Goal: Task Accomplishment & Management: Use online tool/utility

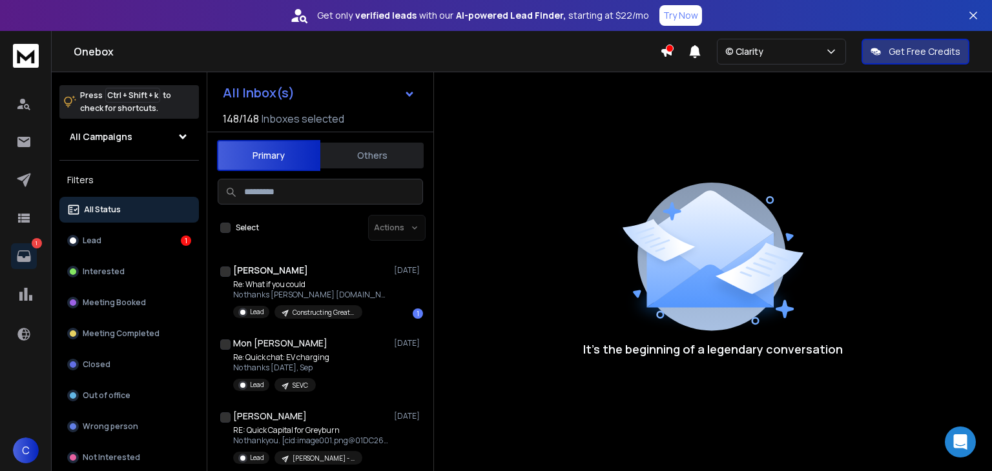
click at [257, 287] on p "Re: What if you could" at bounding box center [310, 285] width 155 height 10
click at [28, 185] on icon at bounding box center [23, 179] width 15 height 15
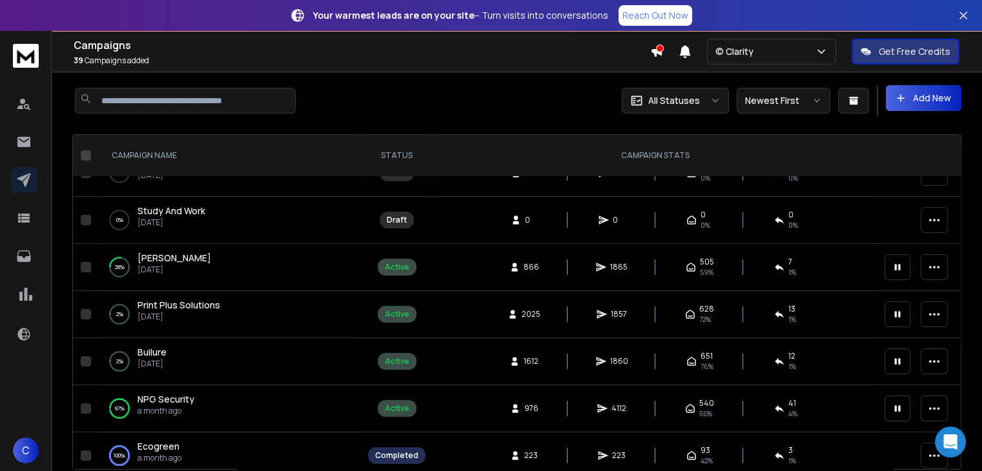
scroll to position [129, 0]
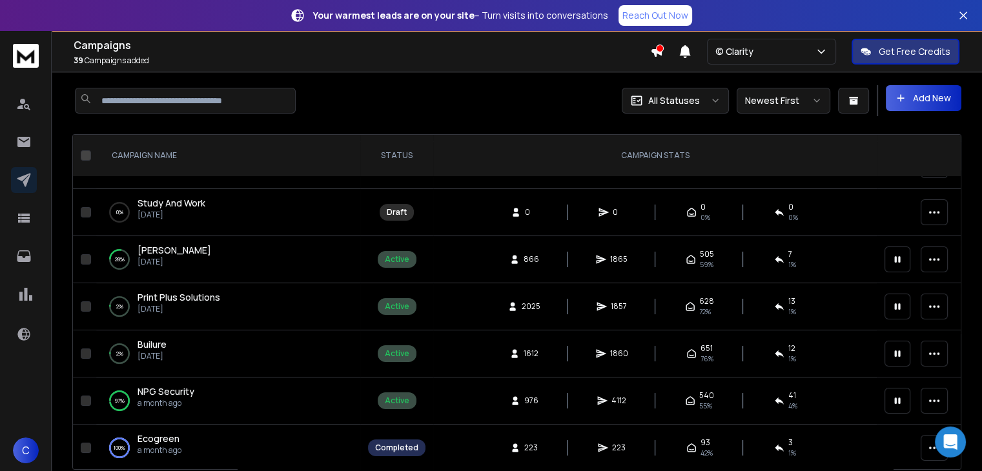
click at [138, 349] on span "Builure" at bounding box center [152, 344] width 29 height 12
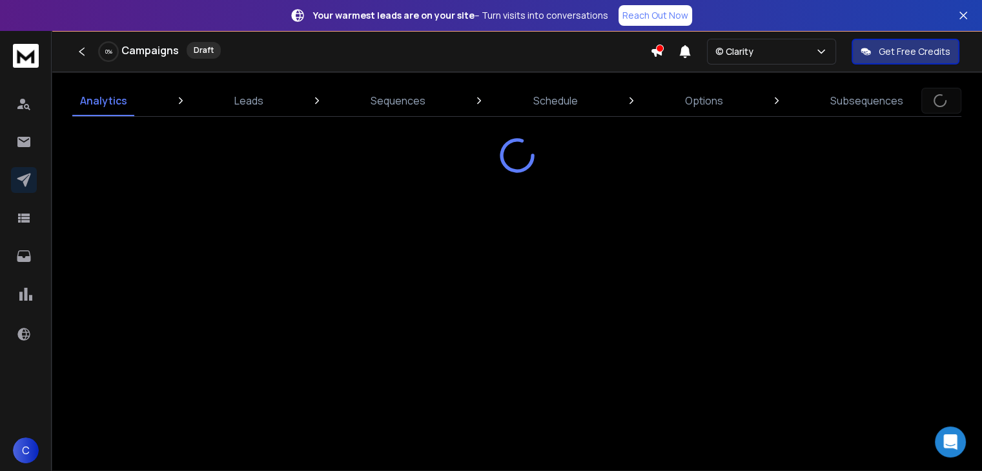
click at [385, 98] on p "Sequences" at bounding box center [398, 100] width 55 height 15
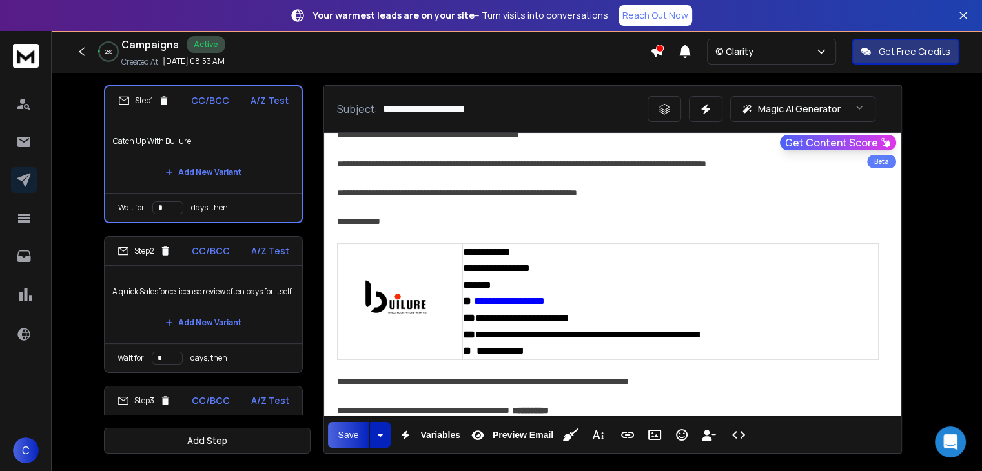
scroll to position [65, 0]
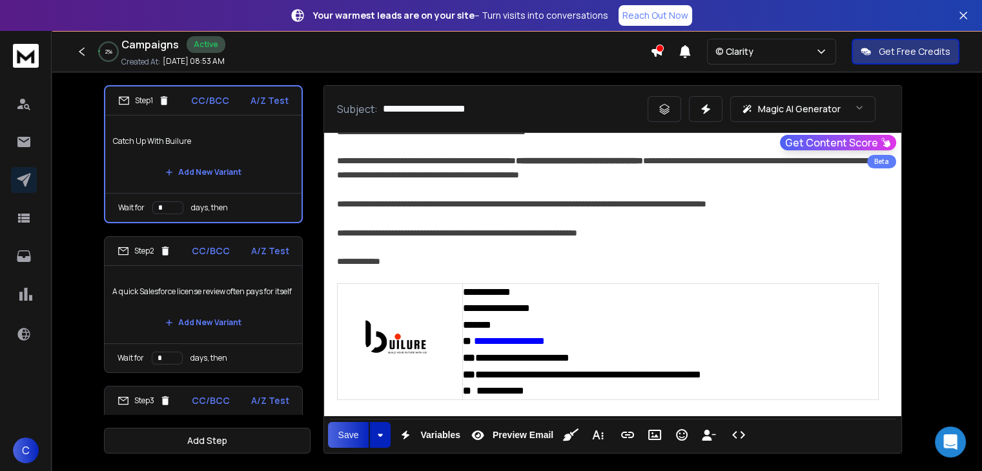
drag, startPoint x: 196, startPoint y: 289, endPoint x: 232, endPoint y: 284, distance: 37.2
click at [195, 289] on p "A quick Salesforce license review often pays for itself" at bounding box center [203, 292] width 182 height 36
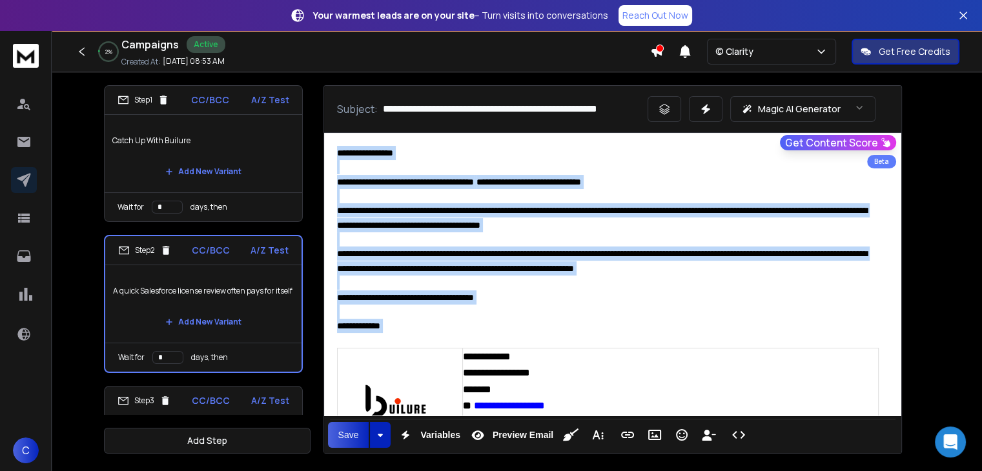
drag, startPoint x: 411, startPoint y: 333, endPoint x: 323, endPoint y: 149, distance: 204.1
click at [324, 149] on div "**********" at bounding box center [612, 274] width 577 height 283
copy div "**********"
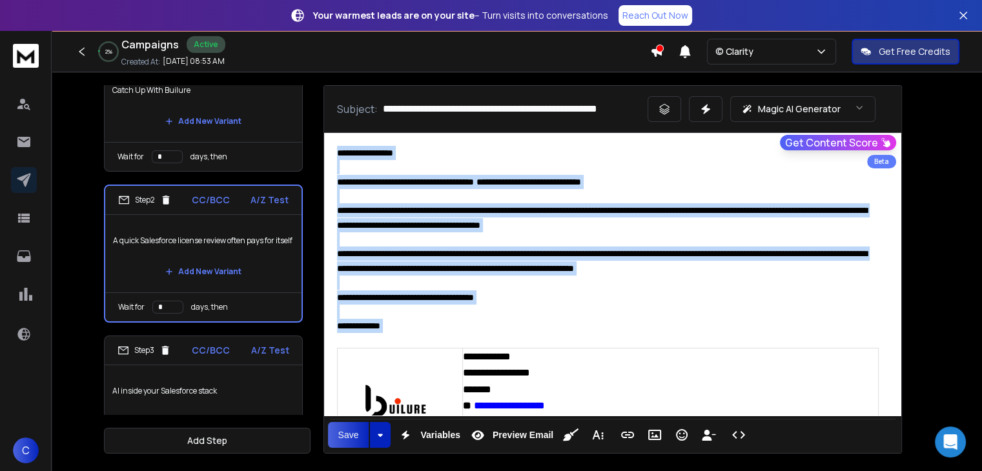
scroll to position [0, 0]
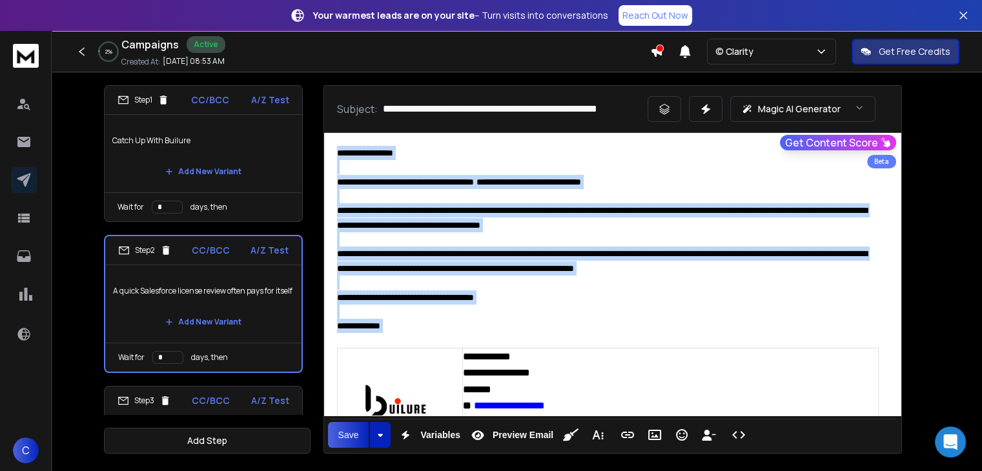
click at [132, 139] on p "Catch Up With Builure" at bounding box center [203, 141] width 182 height 36
type input "**********"
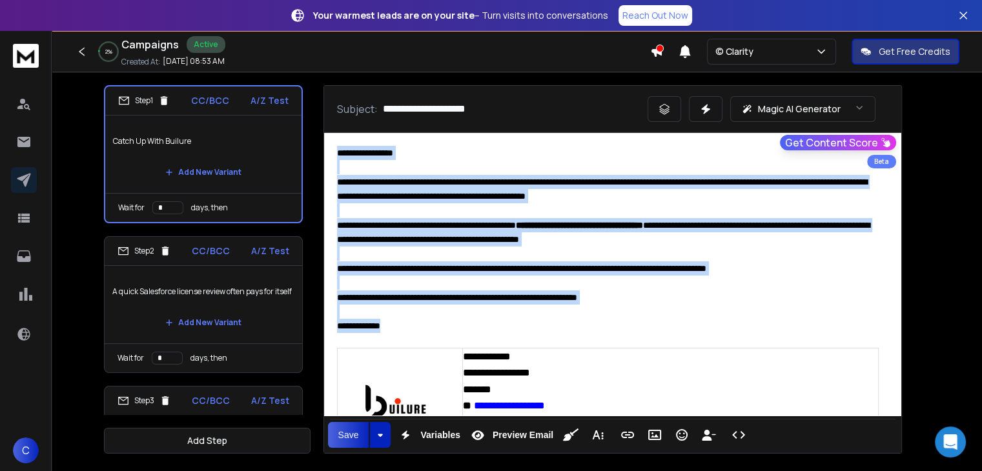
drag, startPoint x: 349, startPoint y: 261, endPoint x: 313, endPoint y: 138, distance: 128.9
click at [313, 138] on div "**********" at bounding box center [517, 269] width 826 height 369
copy div "**********"
click at [209, 310] on button "Add New Variant" at bounding box center [203, 323] width 97 height 26
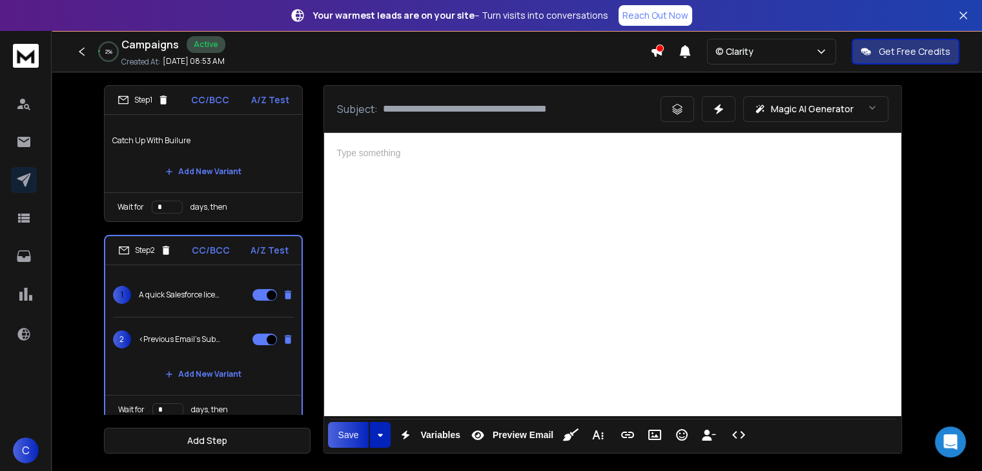
click at [282, 336] on icon at bounding box center [288, 340] width 12 height 12
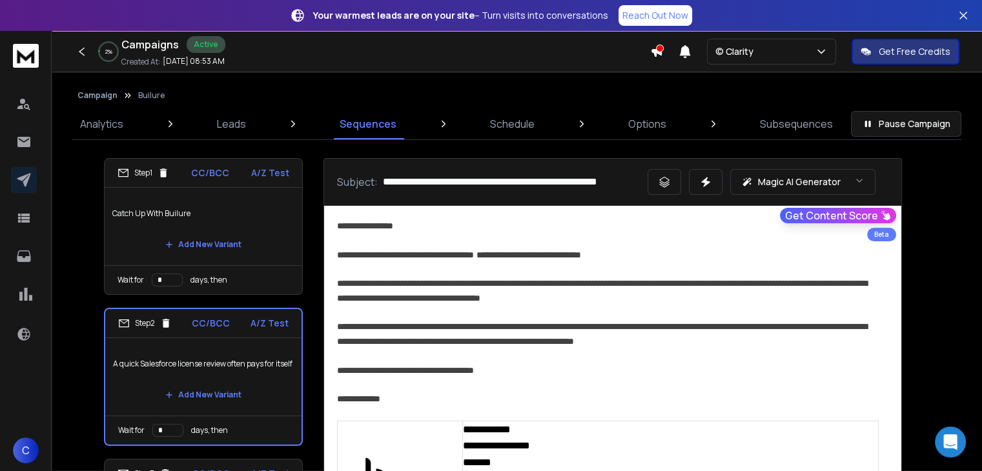
drag, startPoint x: 150, startPoint y: 215, endPoint x: 163, endPoint y: 222, distance: 14.7
click at [150, 215] on p "Catch Up With Builure" at bounding box center [203, 214] width 182 height 36
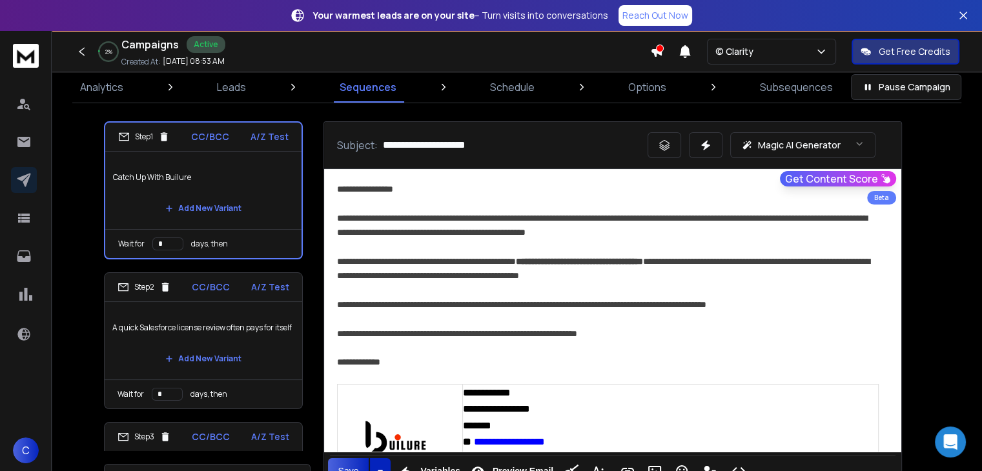
scroll to position [73, 0]
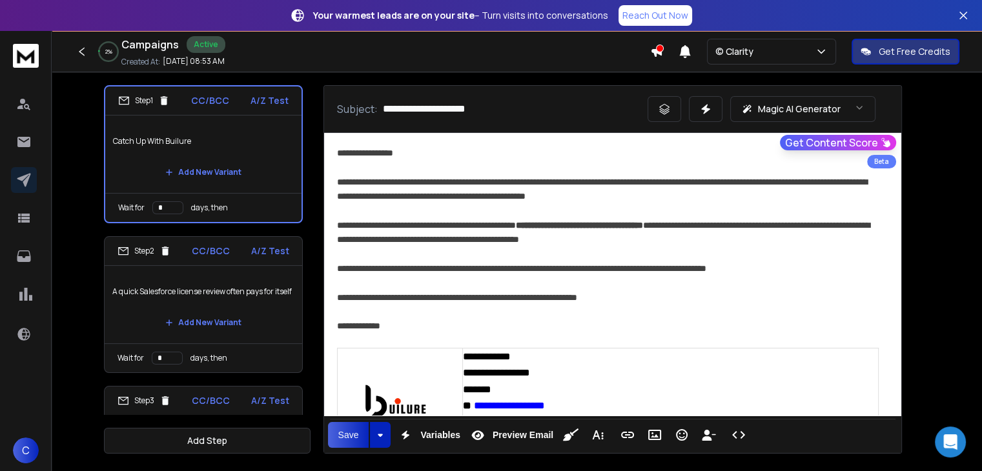
drag, startPoint x: 163, startPoint y: 309, endPoint x: 194, endPoint y: 300, distance: 31.5
click at [173, 303] on div "A quick Salesforce license review often pays for itself Add New Variant" at bounding box center [204, 304] width 198 height 77
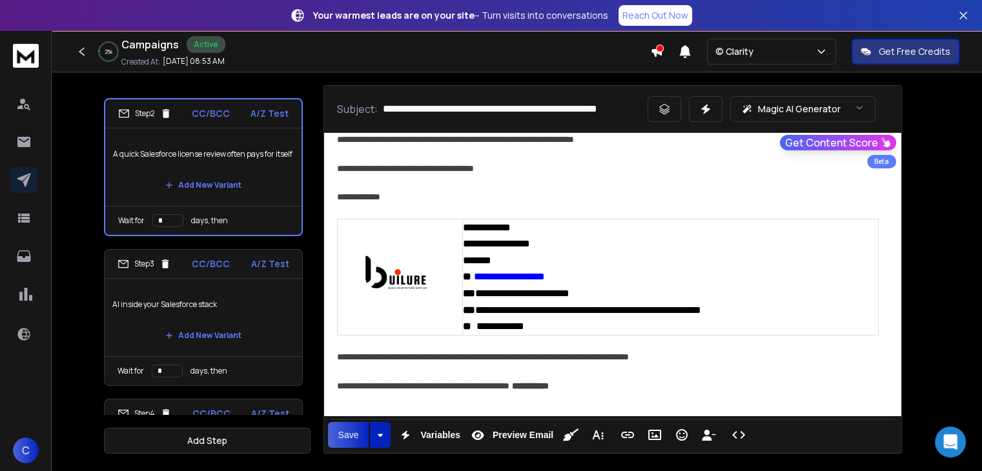
scroll to position [194, 0]
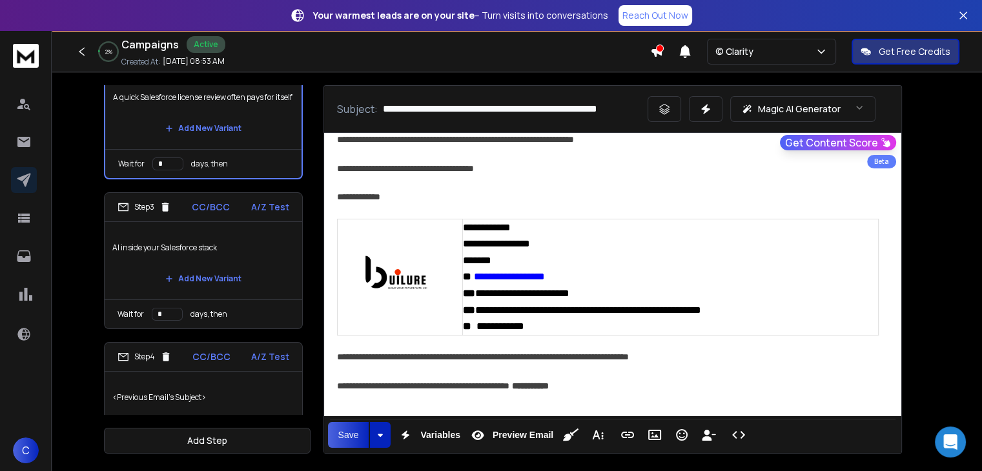
click at [145, 260] on p "AI inside your Salesforce stack" at bounding box center [203, 248] width 182 height 36
type input "**********"
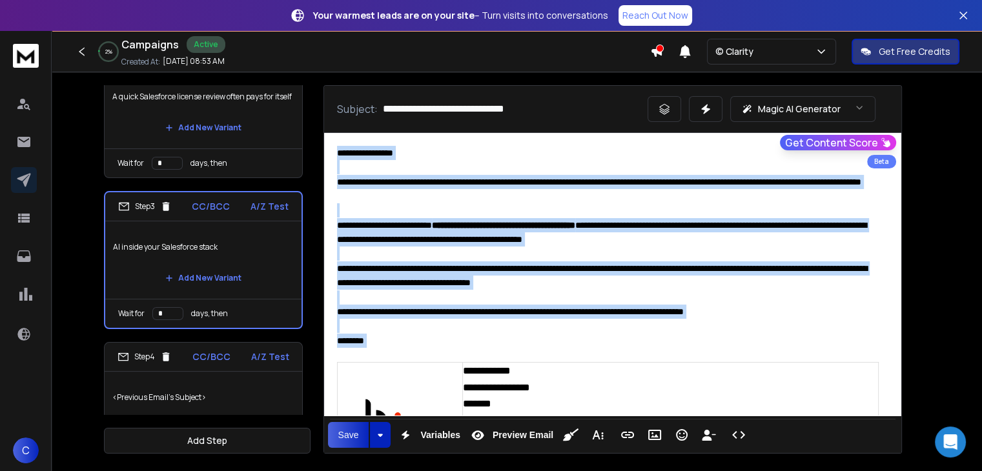
drag, startPoint x: 371, startPoint y: 352, endPoint x: 320, endPoint y: 135, distance: 223.3
click at [320, 134] on div "**********" at bounding box center [517, 269] width 826 height 369
copy div "**********"
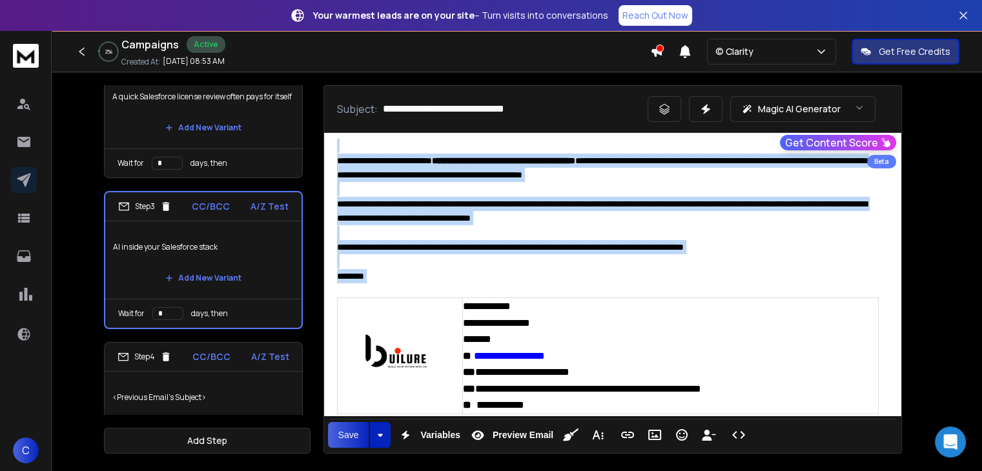
scroll to position [227, 0]
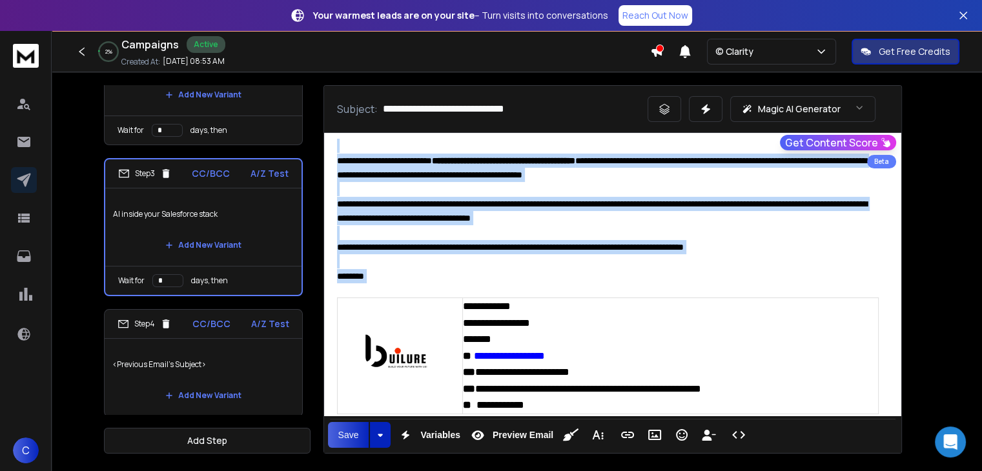
click at [143, 370] on p "<Previous Email's Subject>" at bounding box center [203, 365] width 182 height 36
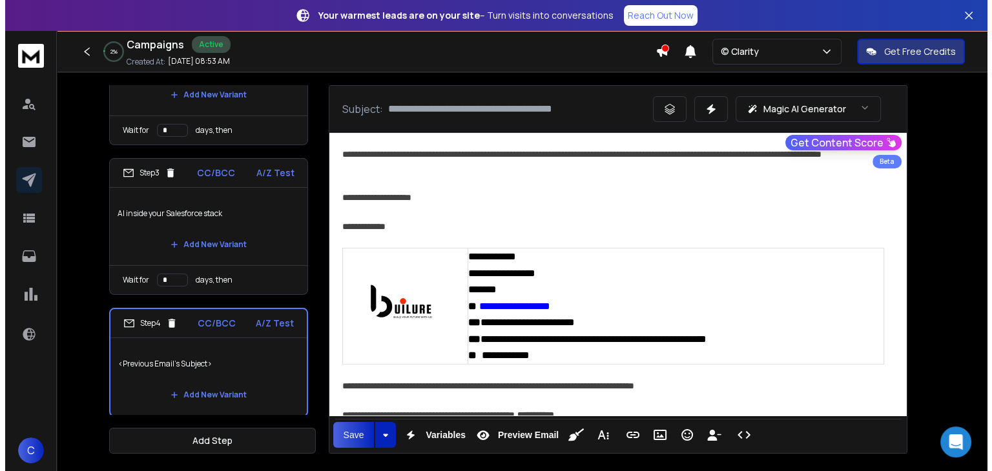
scroll to position [120, 0]
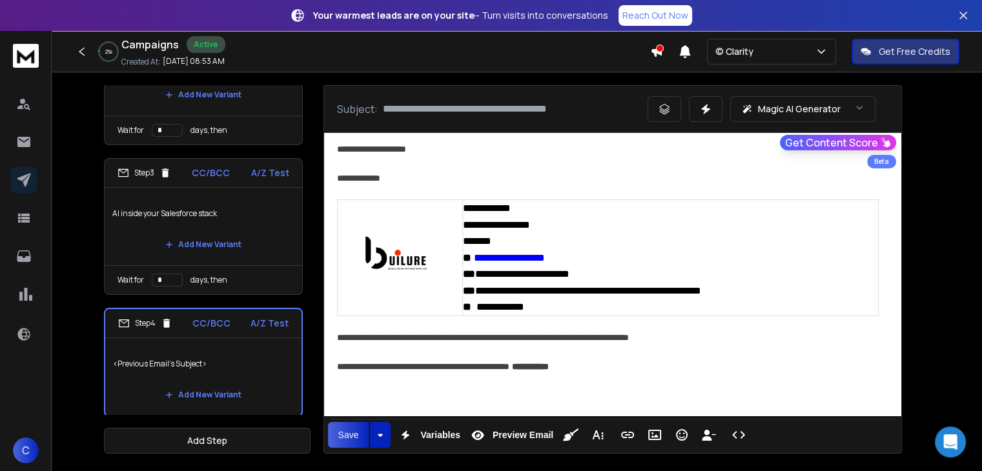
click at [8, 140] on div "C" at bounding box center [26, 253] width 52 height 445
click at [12, 137] on link at bounding box center [24, 142] width 26 height 26
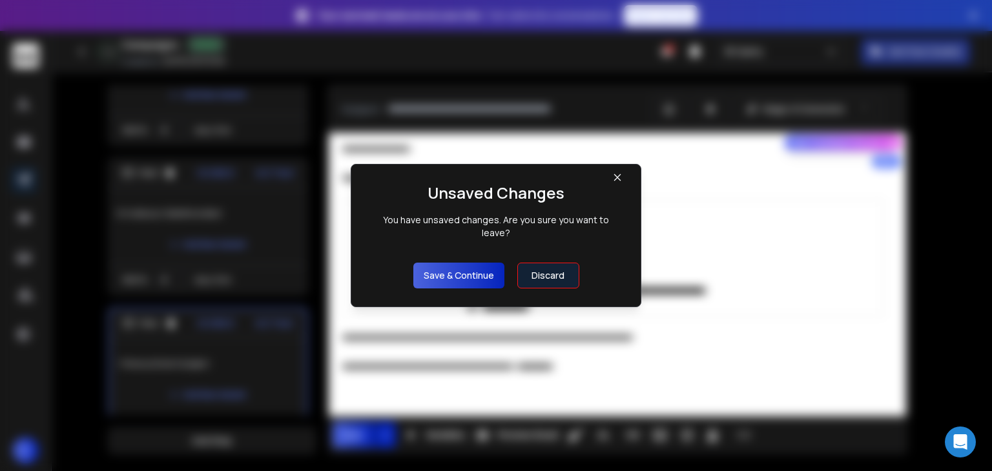
click at [468, 267] on button "Save & Continue" at bounding box center [458, 276] width 91 height 26
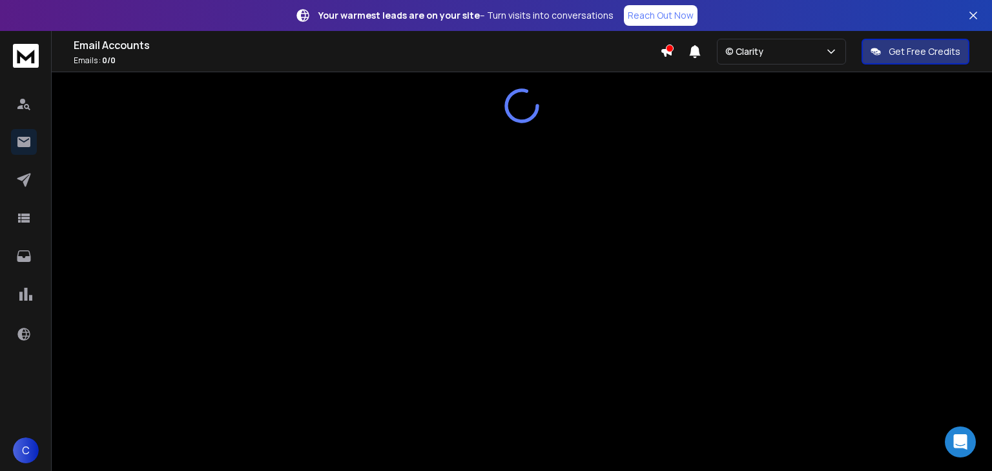
drag, startPoint x: 468, startPoint y: 267, endPoint x: 264, endPoint y: 156, distance: 232.6
click at [429, 247] on div "Your warmest leads are on your site – Turn visits into conversations Reach Out …" at bounding box center [496, 235] width 992 height 471
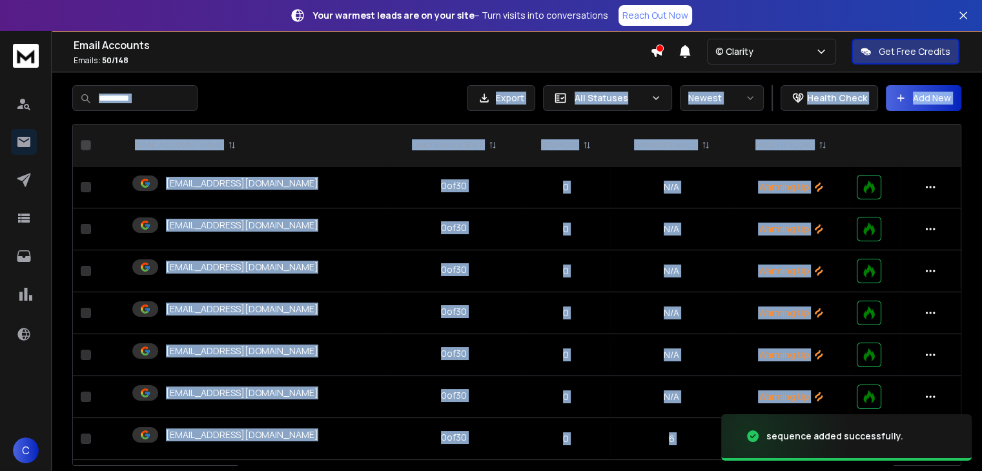
click at [322, 212] on td "callumj@trybodyice.com" at bounding box center [256, 230] width 263 height 42
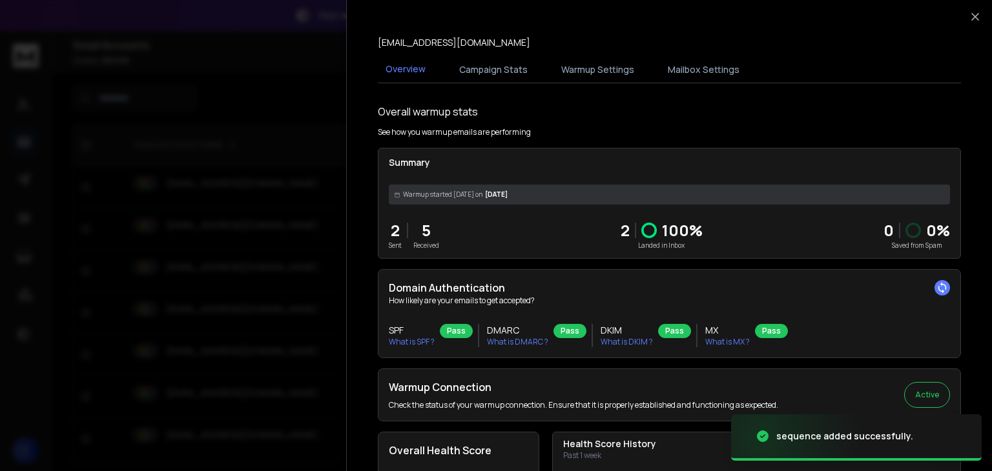
click at [968, 11] on icon "button" at bounding box center [974, 16] width 13 height 13
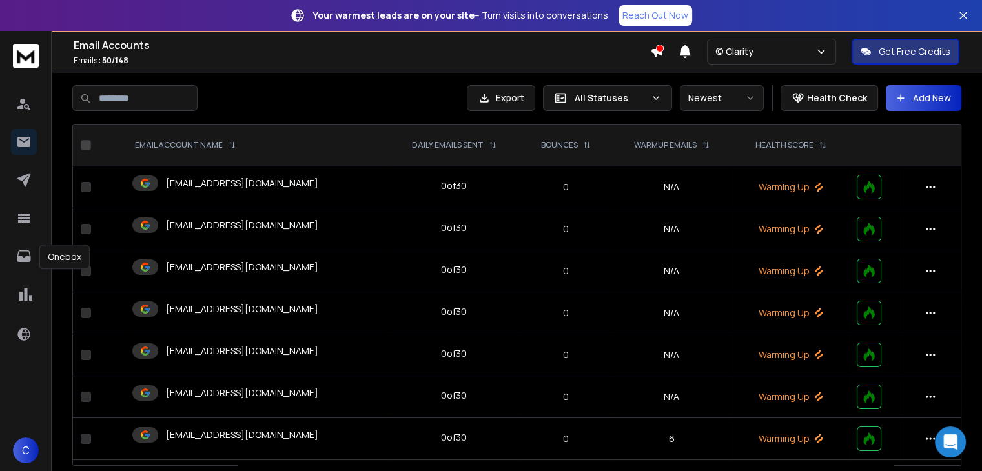
click at [16, 265] on link at bounding box center [24, 256] width 26 height 26
